Goal: Find contact information: Find contact information

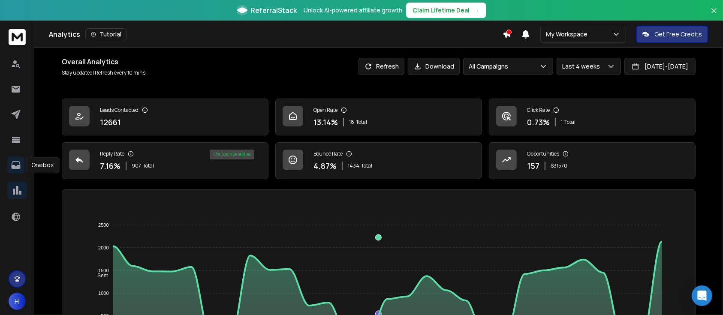
click at [12, 162] on icon at bounding box center [15, 165] width 9 height 8
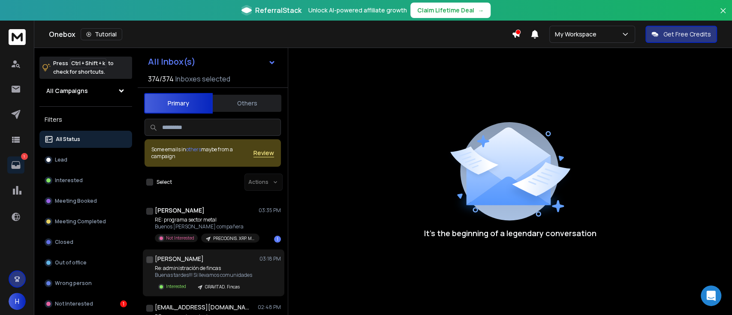
click at [233, 264] on div "Natalia Martínez López 03:18 PM Re: administración de fincas Buenas tardes!!! S…" at bounding box center [218, 273] width 126 height 36
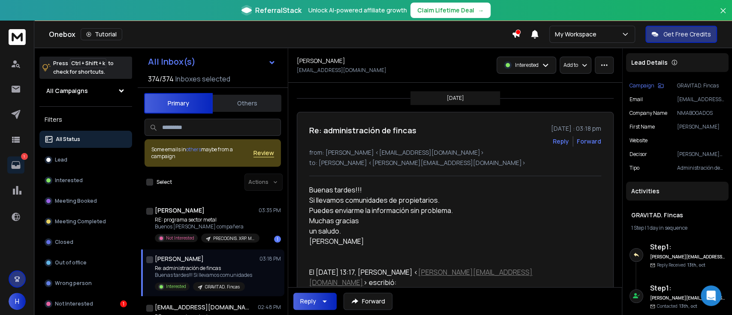
click at [691, 101] on p "nataliaml33@gmail.com" at bounding box center [701, 99] width 48 height 7
click at [689, 111] on p "NMABOGADOS" at bounding box center [701, 113] width 48 height 7
